Goal: Task Accomplishment & Management: Manage account settings

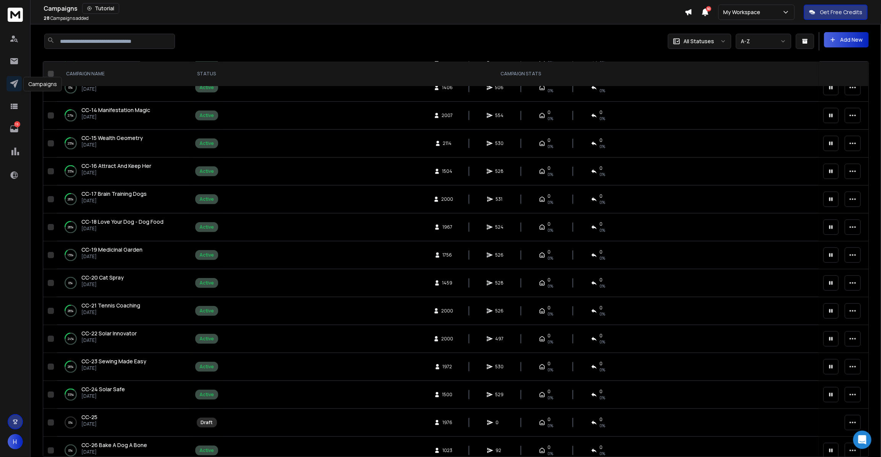
scroll to position [415, 0]
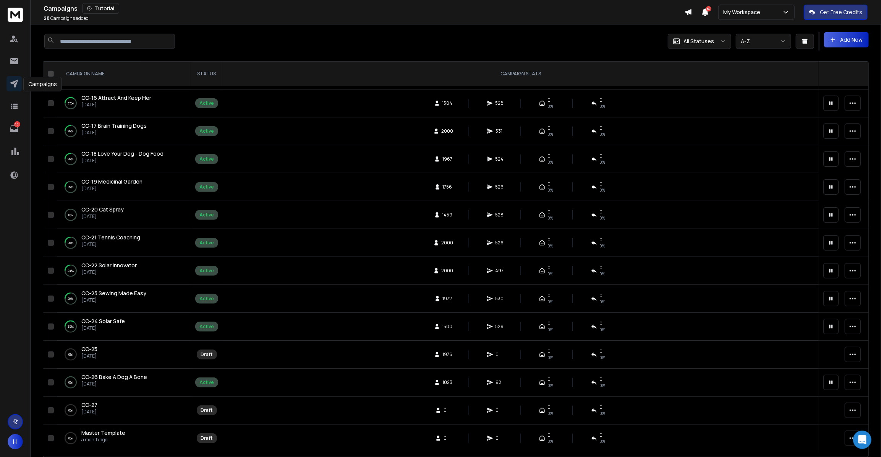
click at [107, 185] on p "[DATE]" at bounding box center [111, 188] width 61 height 6
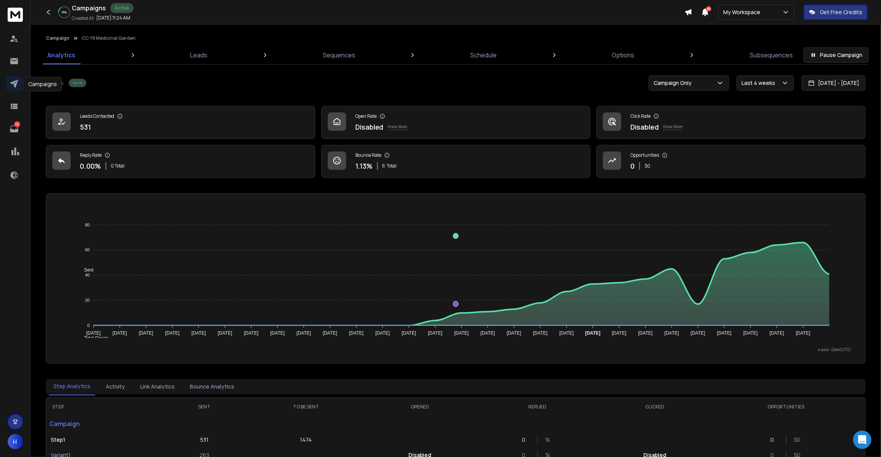
click at [13, 83] on icon at bounding box center [14, 84] width 8 height 8
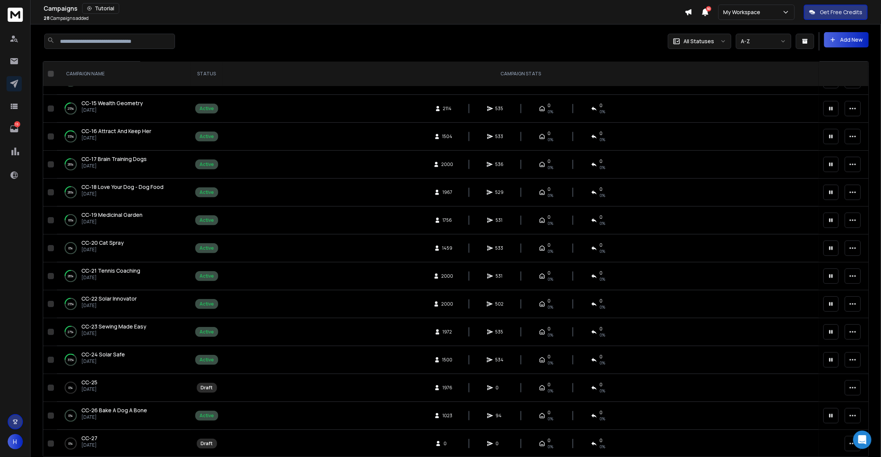
scroll to position [415, 0]
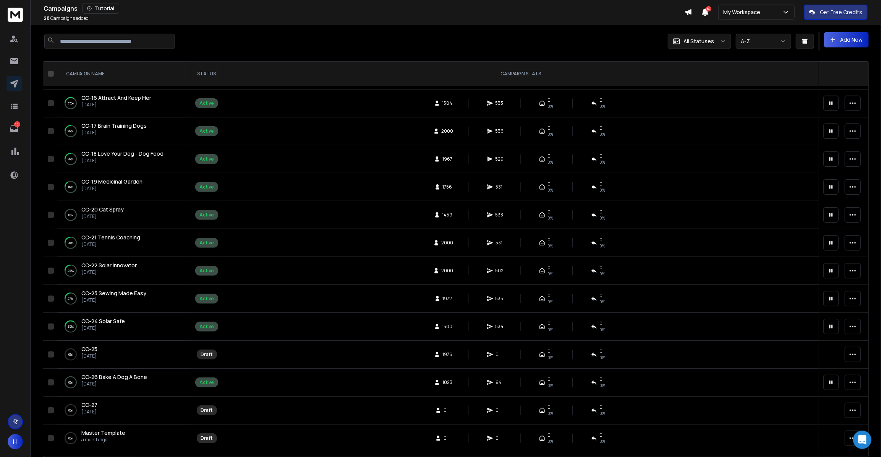
click at [130, 381] on p "[DATE]" at bounding box center [114, 384] width 66 height 6
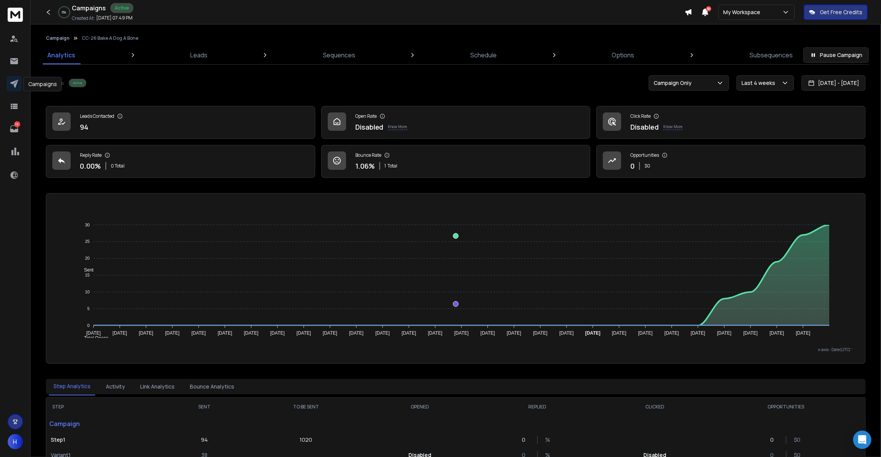
click at [13, 86] on icon at bounding box center [14, 83] width 9 height 9
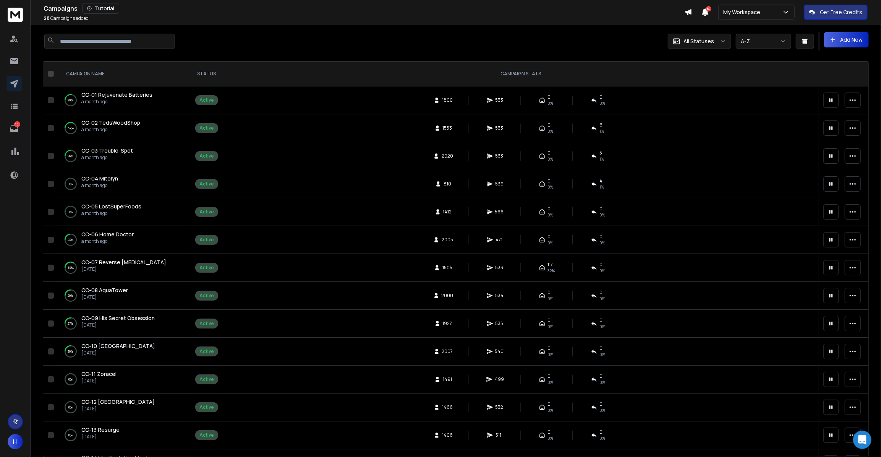
click at [108, 209] on span "CC-05 LostSuperFoods" at bounding box center [111, 206] width 60 height 7
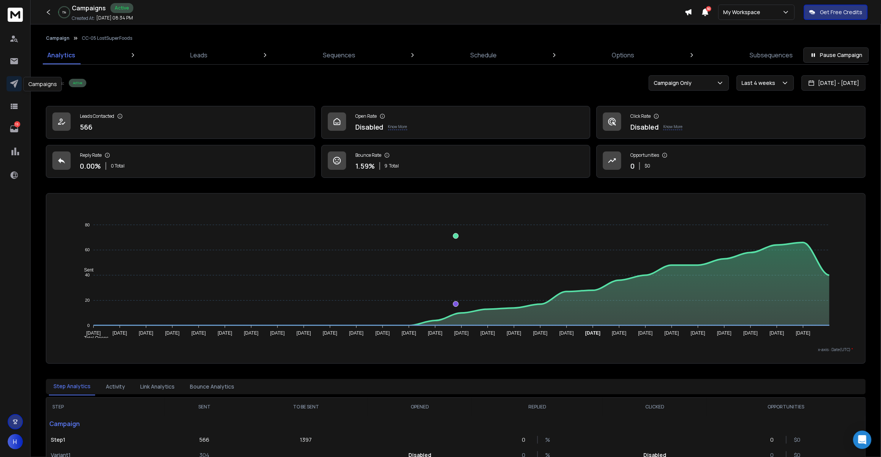
click at [15, 83] on icon at bounding box center [14, 84] width 8 height 8
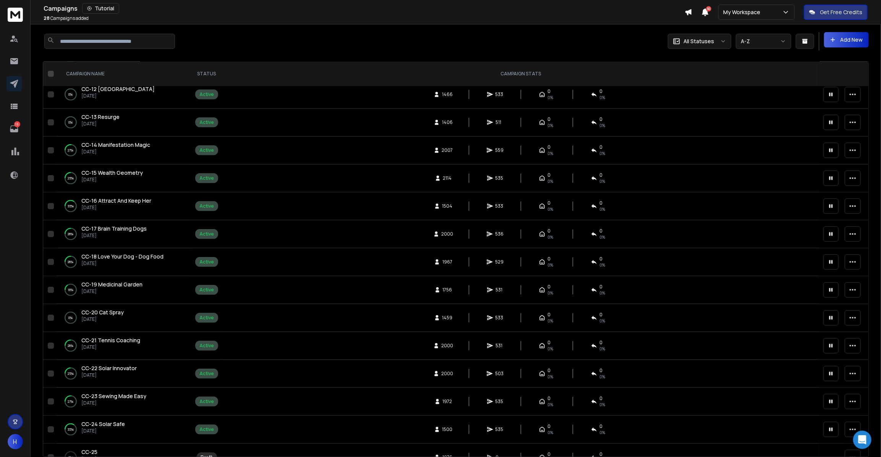
scroll to position [415, 0]
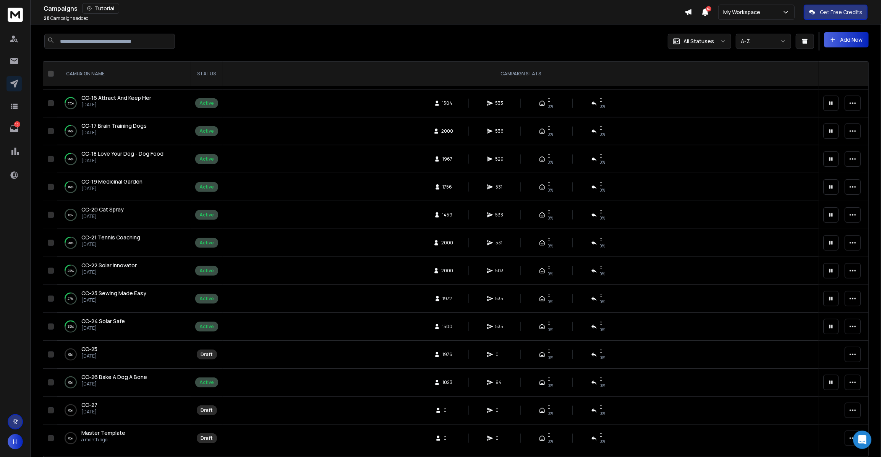
click at [130, 241] on p "[DATE]" at bounding box center [110, 244] width 59 height 6
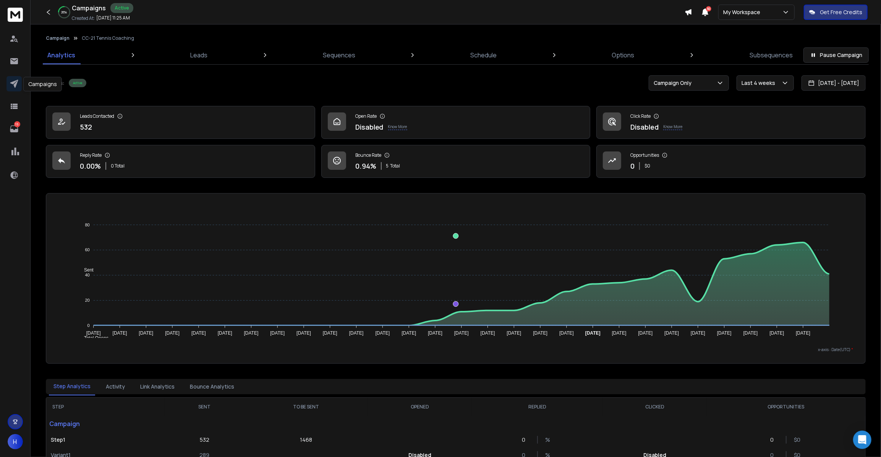
click at [14, 87] on icon at bounding box center [14, 83] width 9 height 9
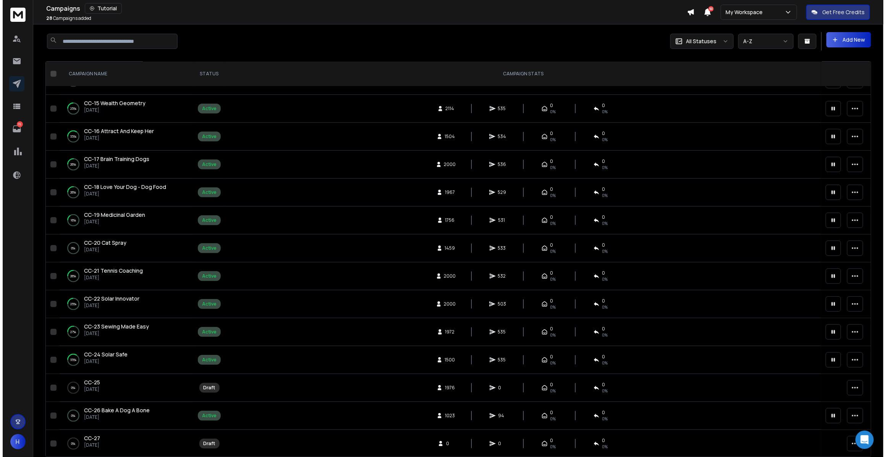
scroll to position [415, 0]
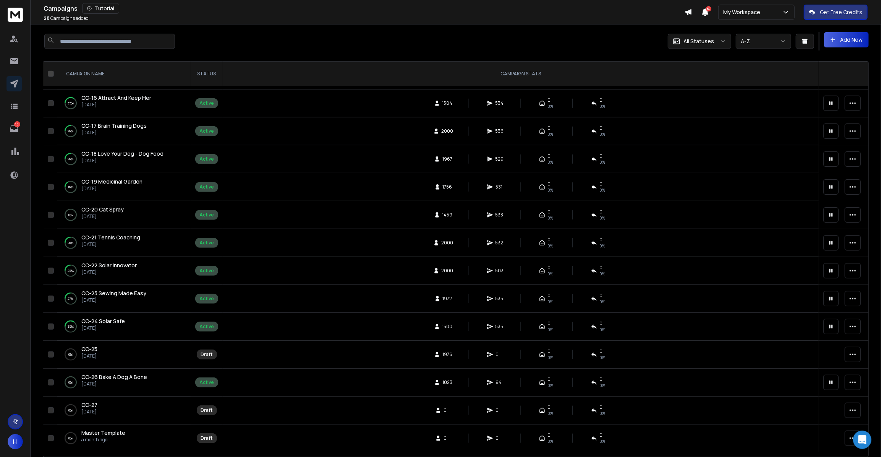
click at [124, 298] on p "[DATE]" at bounding box center [113, 300] width 65 height 6
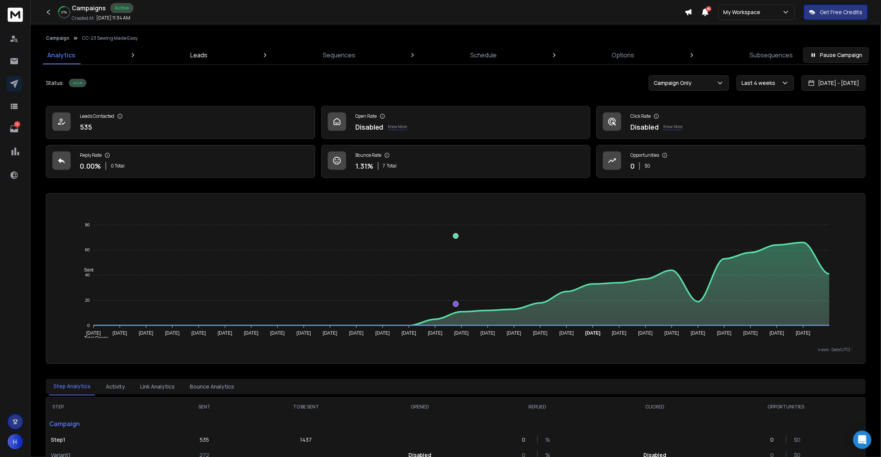
click at [204, 55] on p "Leads" at bounding box center [198, 54] width 17 height 9
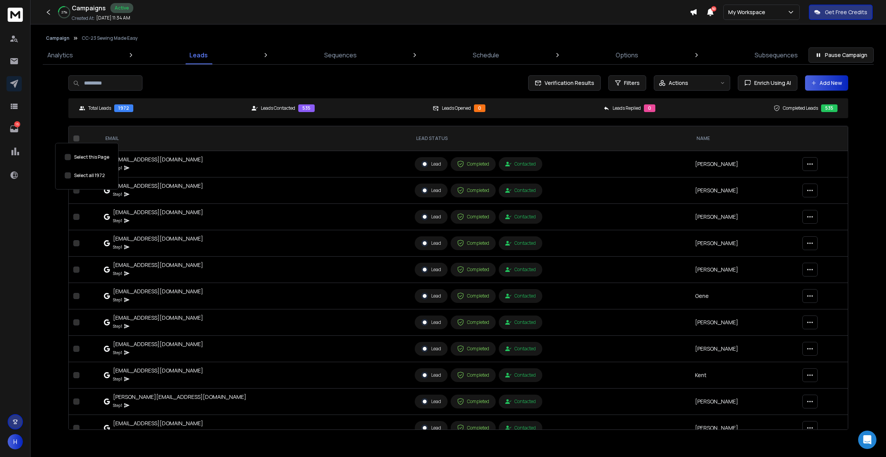
click at [68, 173] on button "Select this Page" at bounding box center [68, 175] width 6 height 6
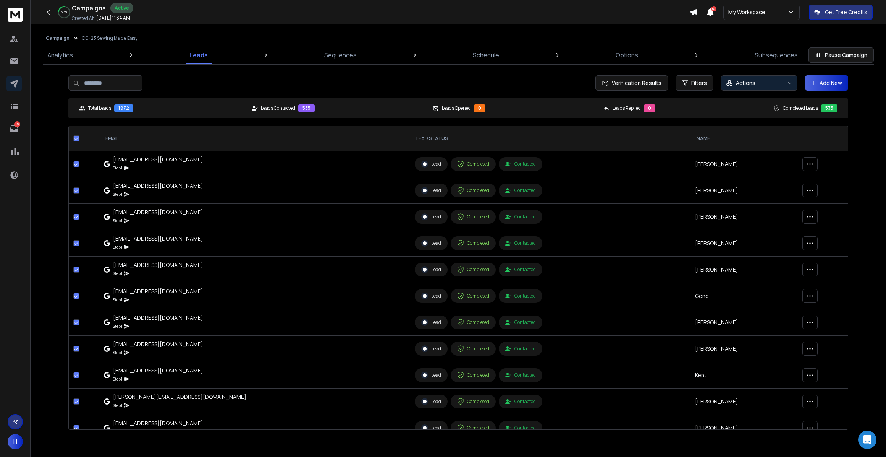
click at [757, 85] on div "Actions" at bounding box center [755, 83] width 58 height 8
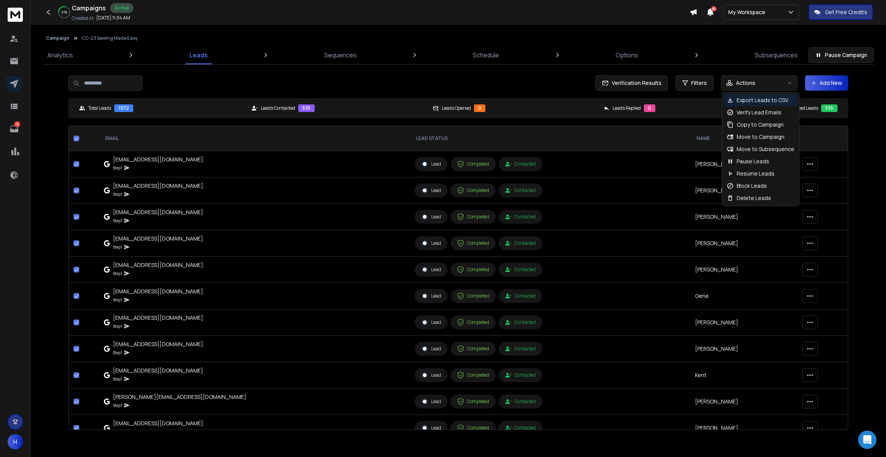
click at [755, 97] on p "Export Leads to CSV" at bounding box center [763, 100] width 52 height 8
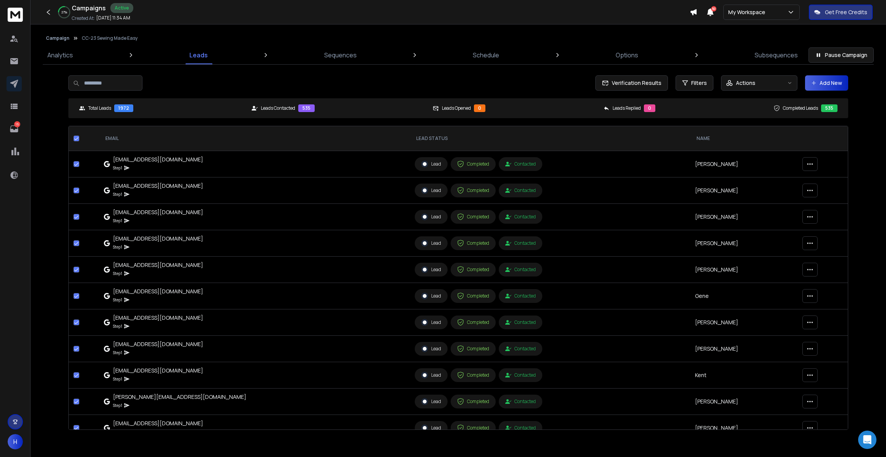
click at [709, 99] on div "Total Leads 1972 Leads Contacted 535 Leads Opened 0 Leads Replied 0 Completed L…" at bounding box center [458, 108] width 780 height 20
click at [745, 82] on p "Actions" at bounding box center [745, 83] width 19 height 8
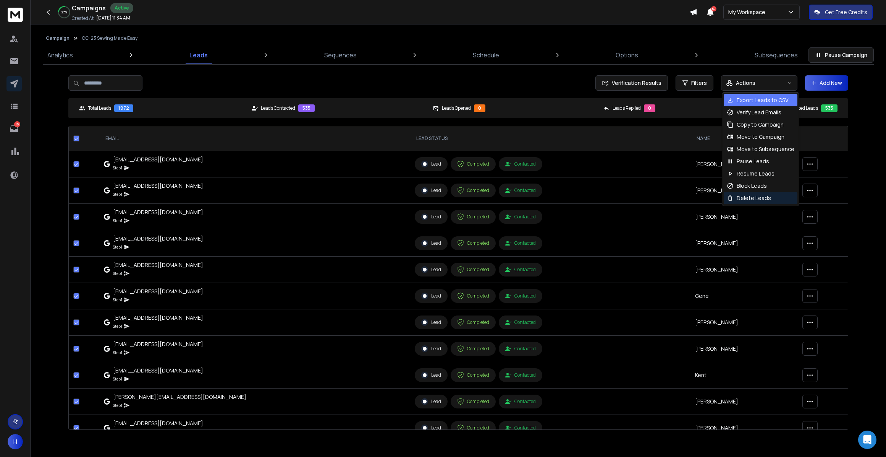
click at [748, 196] on p "Delete Leads" at bounding box center [754, 198] width 34 height 8
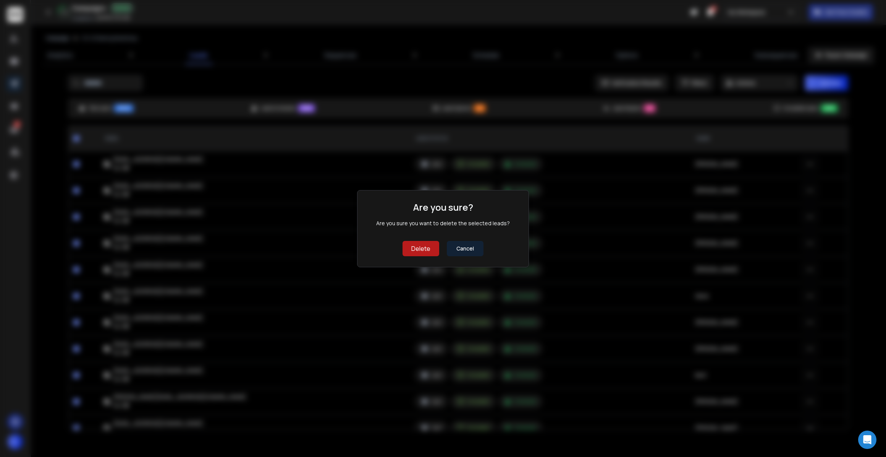
click at [423, 249] on button "Delete" at bounding box center [421, 248] width 37 height 15
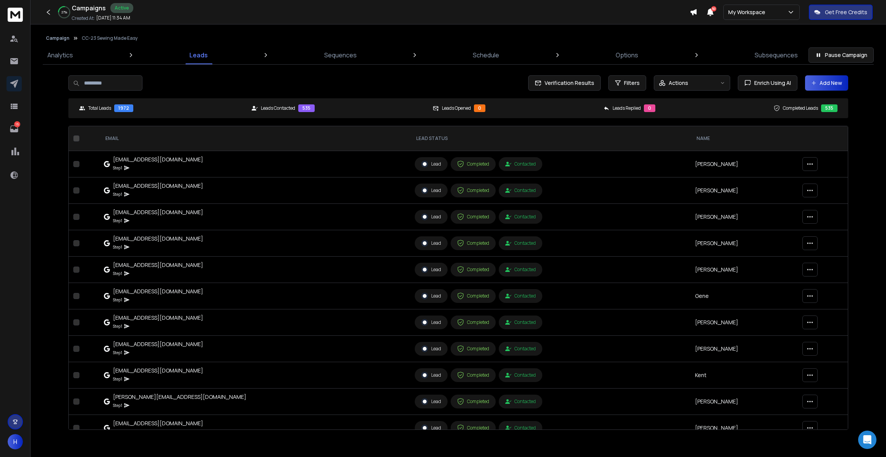
click at [203, 55] on p "Leads" at bounding box center [199, 54] width 18 height 9
click at [195, 54] on p "Leads" at bounding box center [199, 54] width 18 height 9
click at [196, 55] on p "Leads" at bounding box center [199, 54] width 18 height 9
click at [199, 55] on p "Leads" at bounding box center [199, 54] width 18 height 9
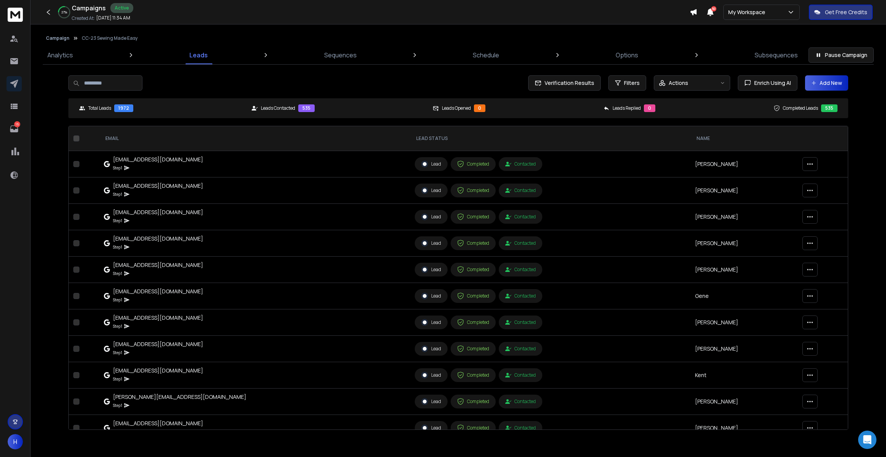
click at [197, 56] on p "Leads" at bounding box center [199, 54] width 18 height 9
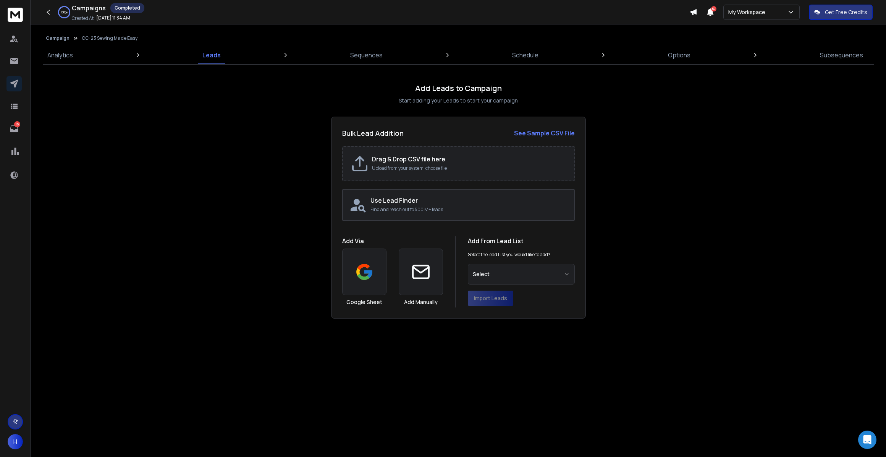
click at [443, 164] on div "Drag & Drop CSV file here Upload from your system, choose file" at bounding box center [469, 163] width 194 height 18
click at [436, 158] on h2 "Drag & Drop CSV file here" at bounding box center [469, 158] width 194 height 9
type input "**********"
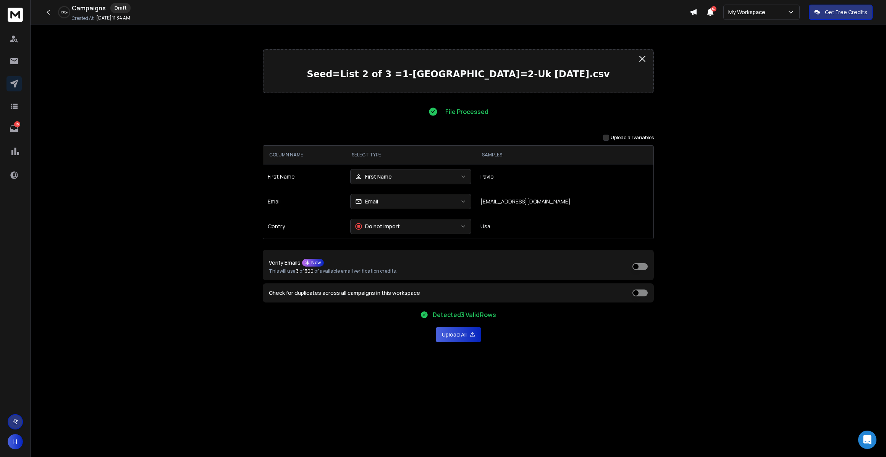
click at [460, 332] on button "Upload All" at bounding box center [458, 334] width 45 height 15
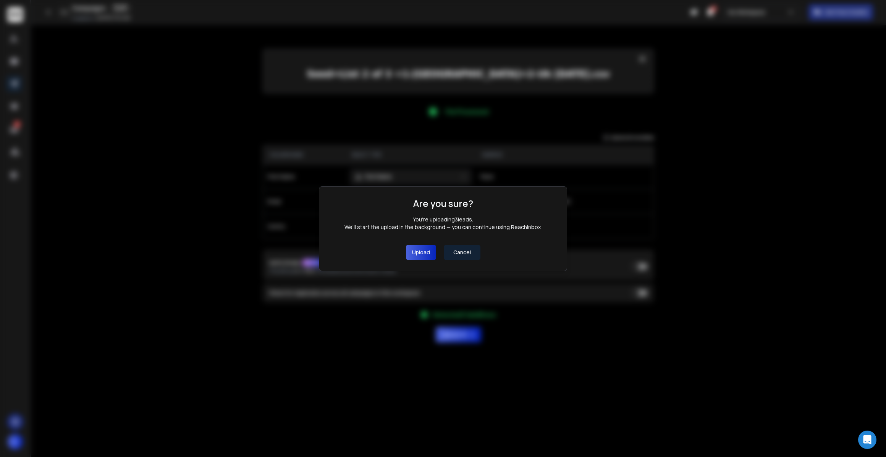
click at [420, 249] on button "Upload" at bounding box center [421, 252] width 30 height 15
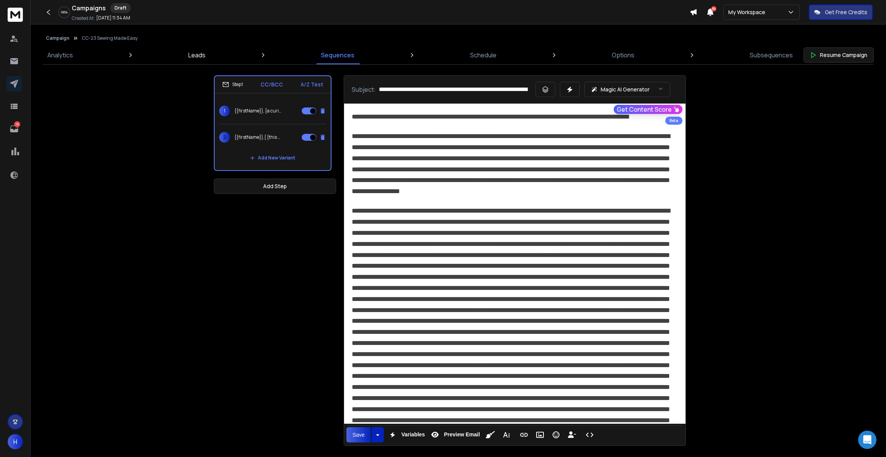
click at [197, 53] on p "Leads" at bounding box center [196, 54] width 17 height 9
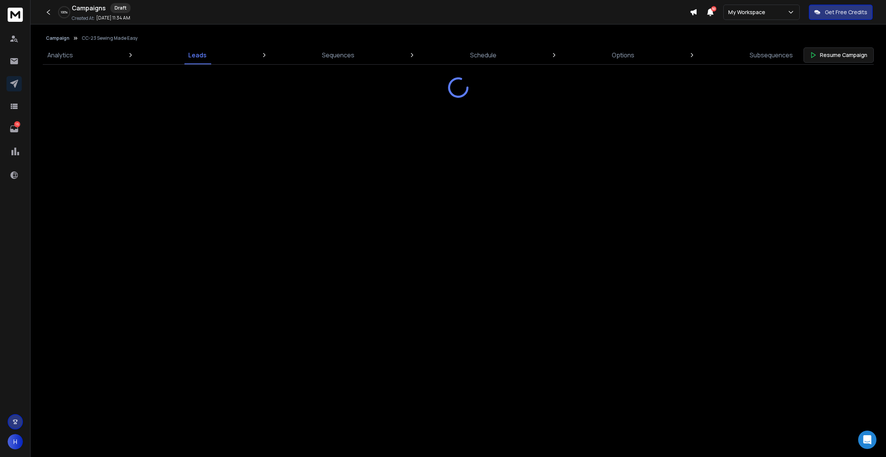
click at [197, 53] on p "Leads" at bounding box center [197, 54] width 18 height 9
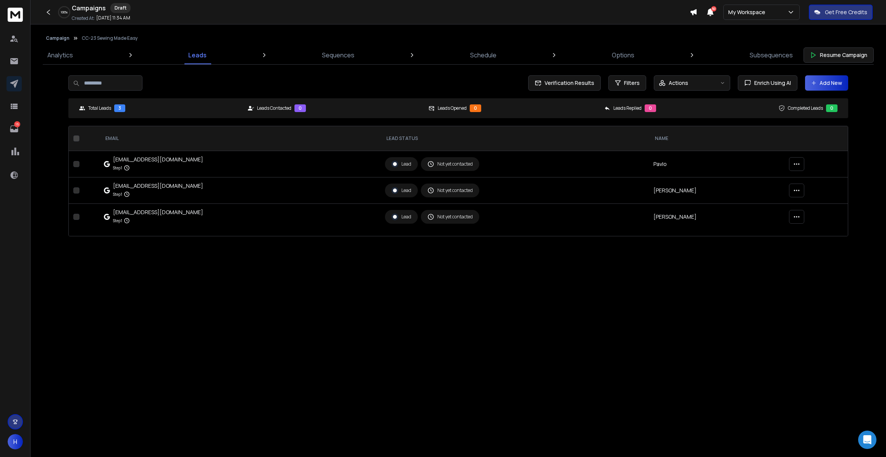
click at [821, 82] on button "Add New" at bounding box center [826, 82] width 43 height 15
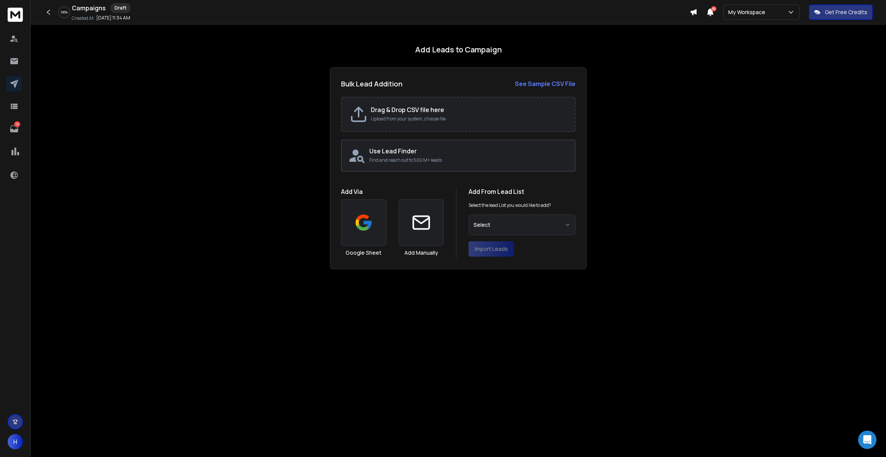
click at [410, 116] on p "Upload from your system, choose file" at bounding box center [469, 119] width 196 height 6
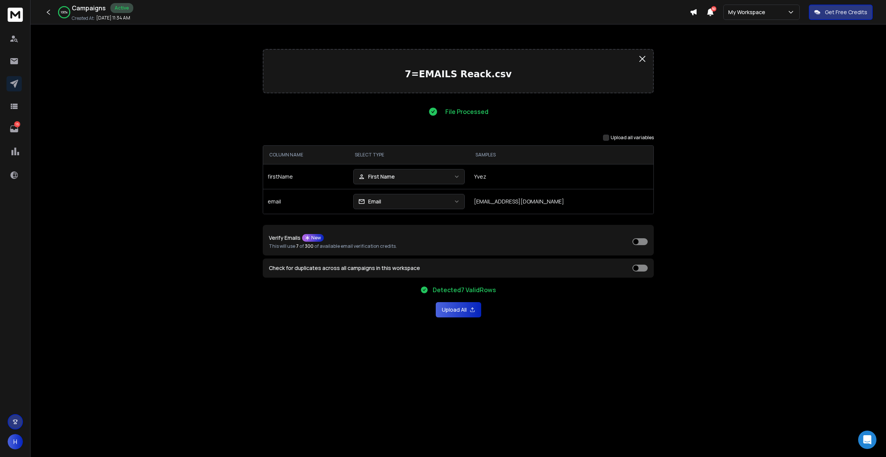
click at [457, 306] on button "Upload All" at bounding box center [458, 309] width 45 height 15
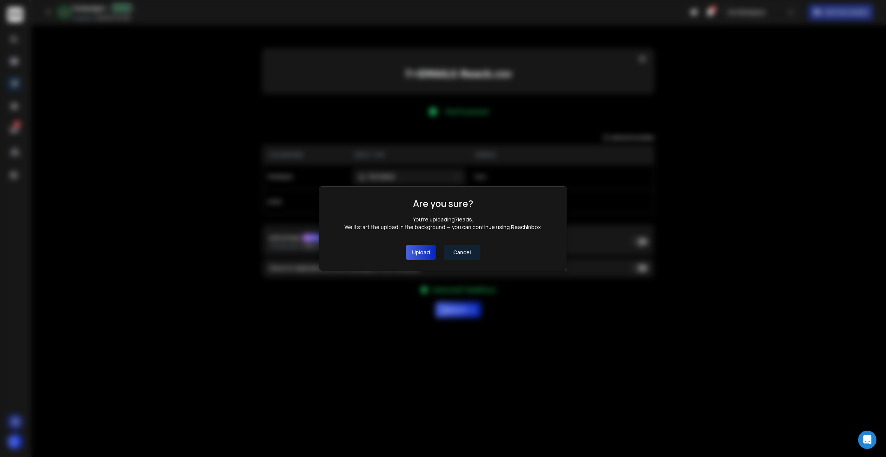
click at [423, 250] on button "Upload" at bounding box center [421, 252] width 30 height 15
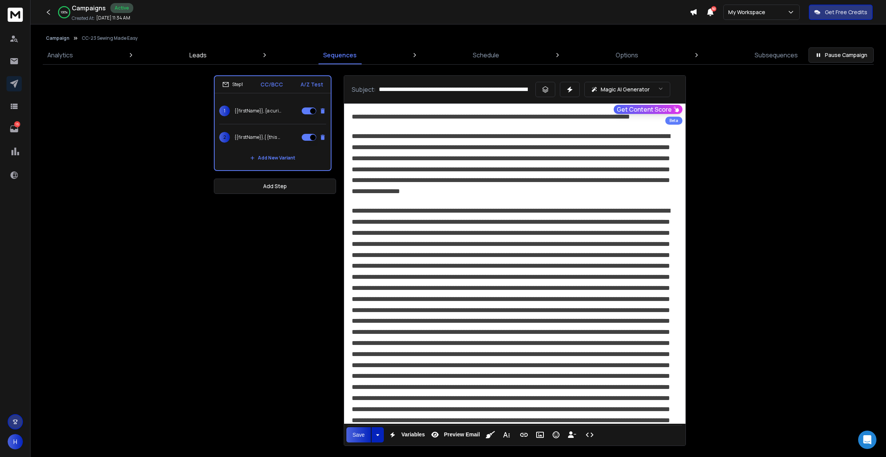
click at [204, 55] on p "Leads" at bounding box center [198, 54] width 17 height 9
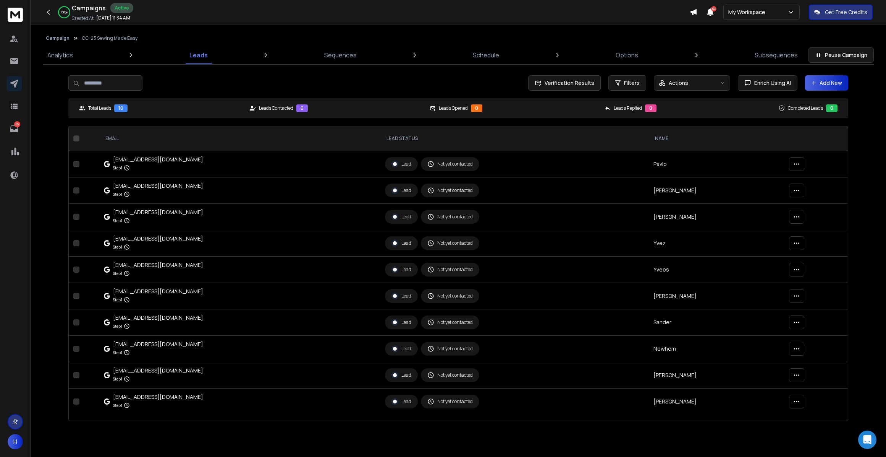
click at [829, 79] on button "Add New" at bounding box center [826, 82] width 43 height 15
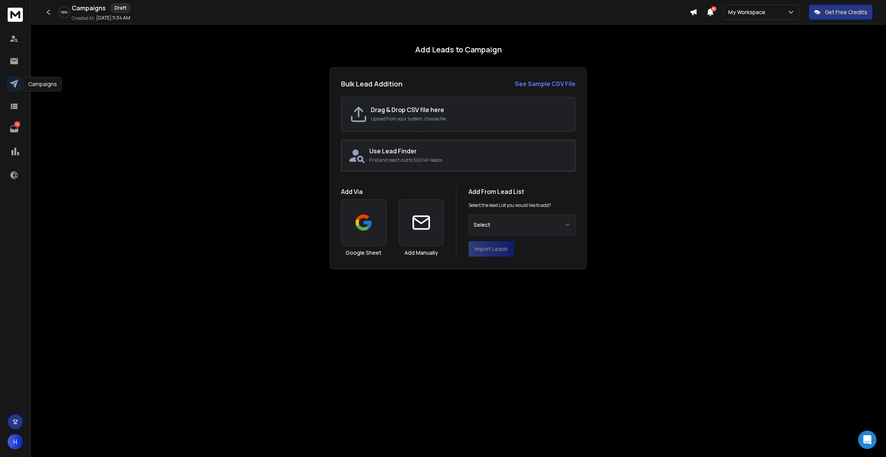
click at [13, 80] on icon at bounding box center [14, 83] width 9 height 9
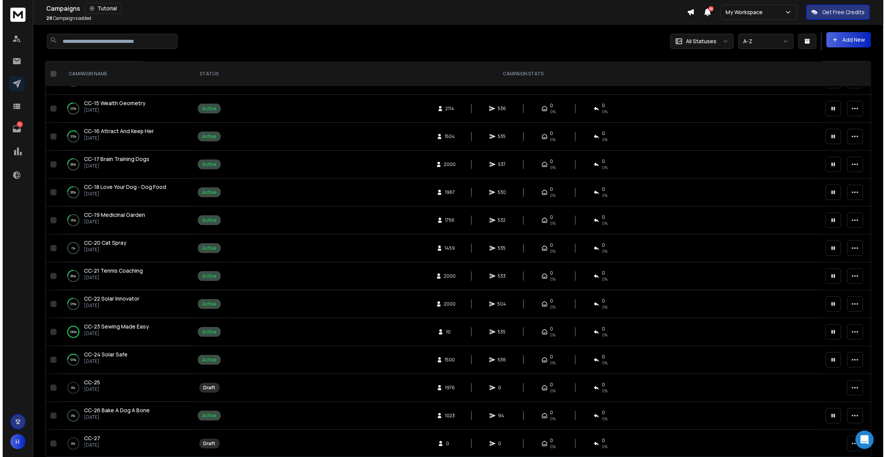
scroll to position [415, 0]
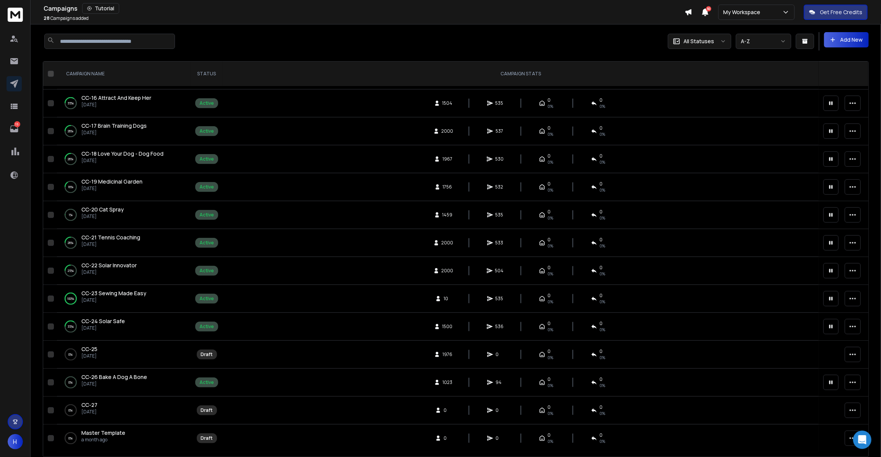
click at [167, 295] on div "100 % CC-23 Sewing Made Easy 24 days ago" at bounding box center [124, 298] width 118 height 18
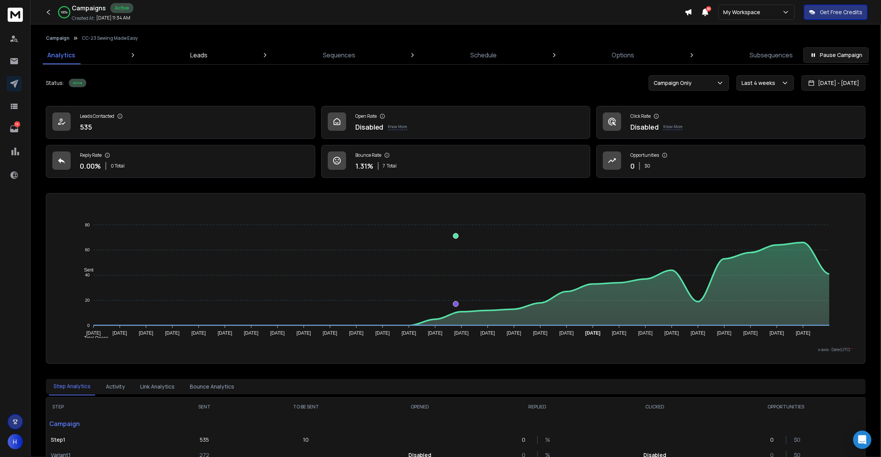
click at [191, 57] on p "Leads" at bounding box center [198, 54] width 17 height 9
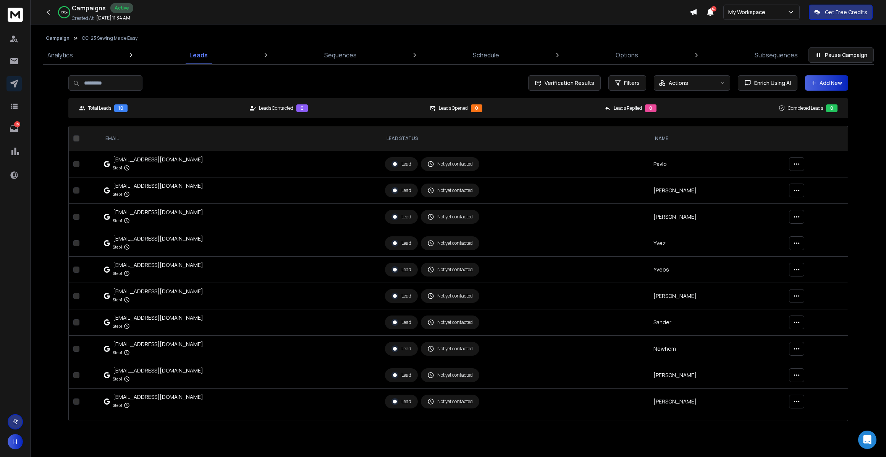
click at [834, 80] on button "Add New" at bounding box center [826, 82] width 43 height 15
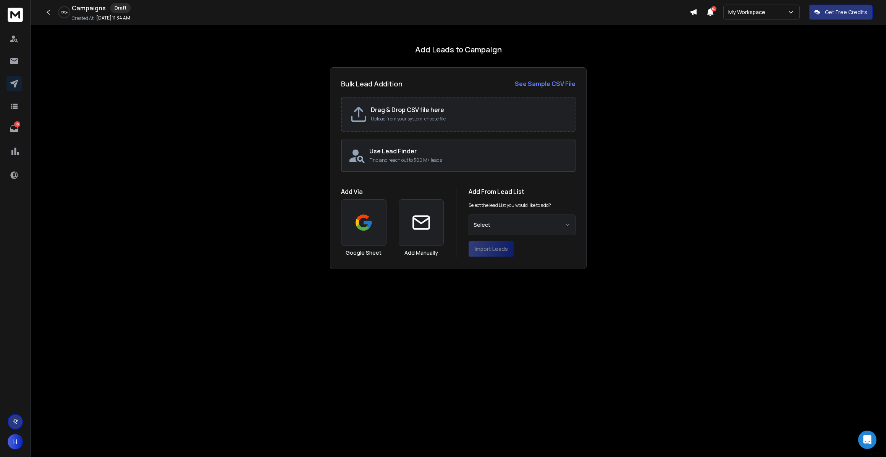
click at [420, 116] on p "Upload from your system, choose file" at bounding box center [469, 119] width 196 height 6
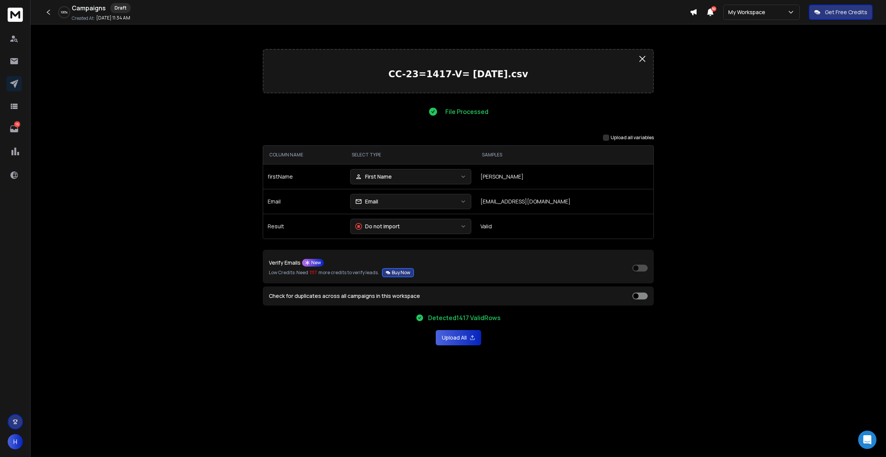
click at [459, 337] on button "Upload All" at bounding box center [458, 337] width 45 height 15
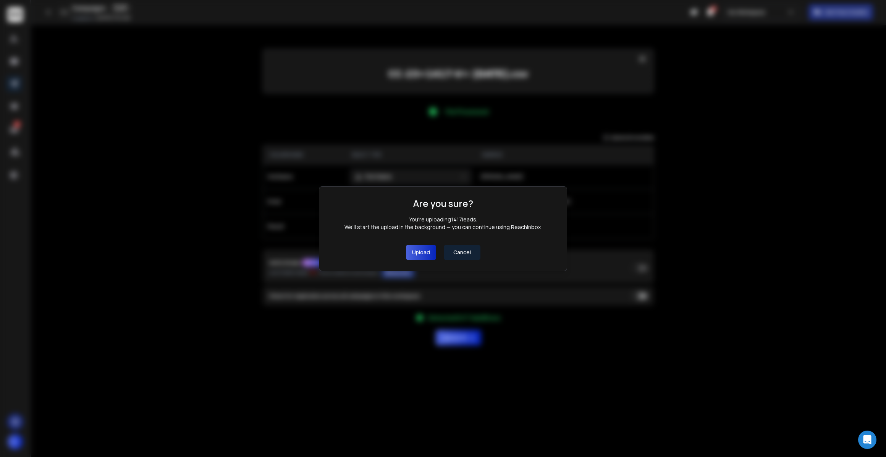
click at [420, 252] on button "Upload" at bounding box center [421, 252] width 30 height 15
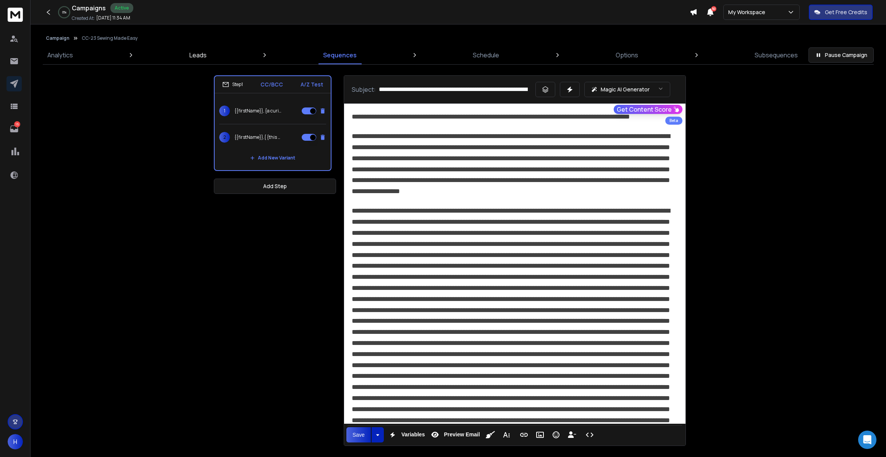
click at [200, 52] on p "Leads" at bounding box center [198, 54] width 17 height 9
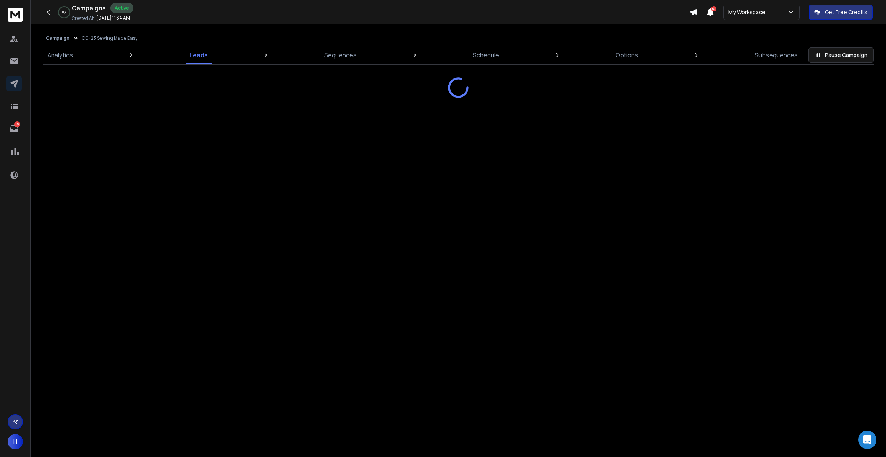
click at [200, 52] on p "Leads" at bounding box center [199, 54] width 18 height 9
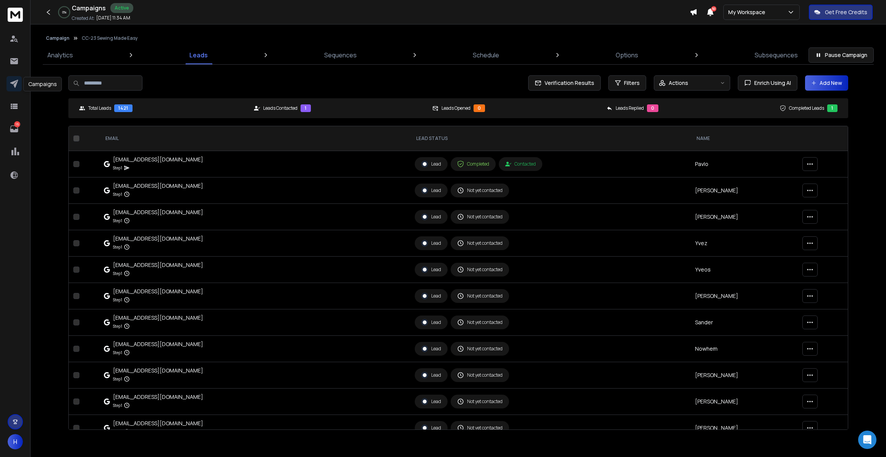
click at [13, 83] on icon at bounding box center [14, 84] width 8 height 8
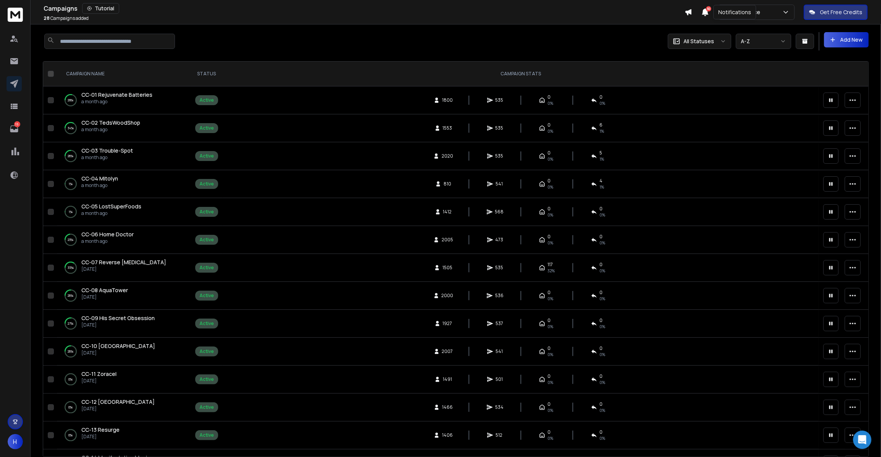
click at [708, 10] on icon at bounding box center [705, 12] width 7 height 8
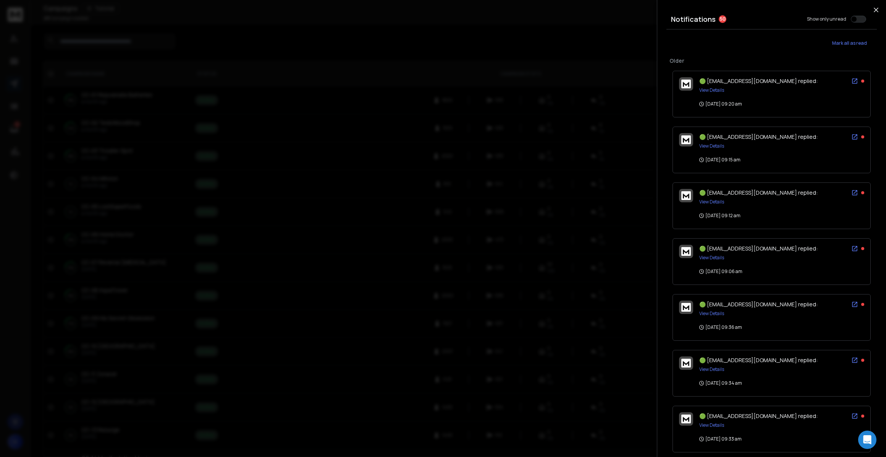
click at [874, 11] on icon "button" at bounding box center [877, 10] width 8 height 8
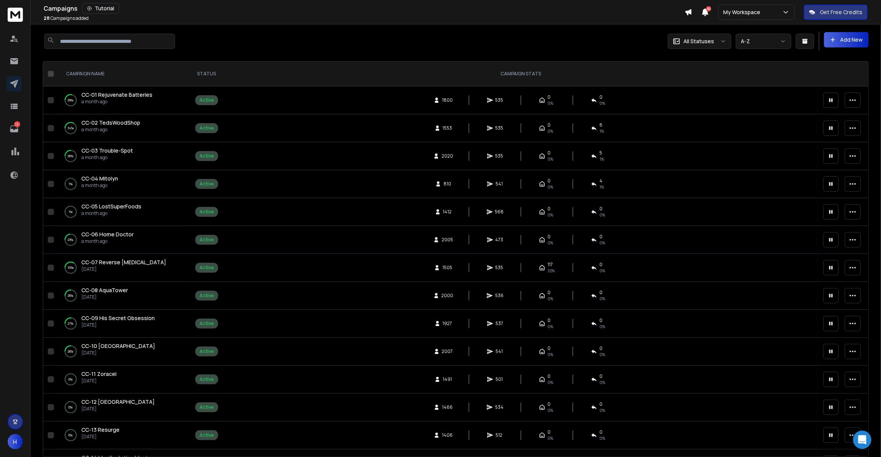
click at [99, 205] on span "CC-05 LostSuperFoods" at bounding box center [111, 206] width 60 height 7
